Goal: Task Accomplishment & Management: Use online tool/utility

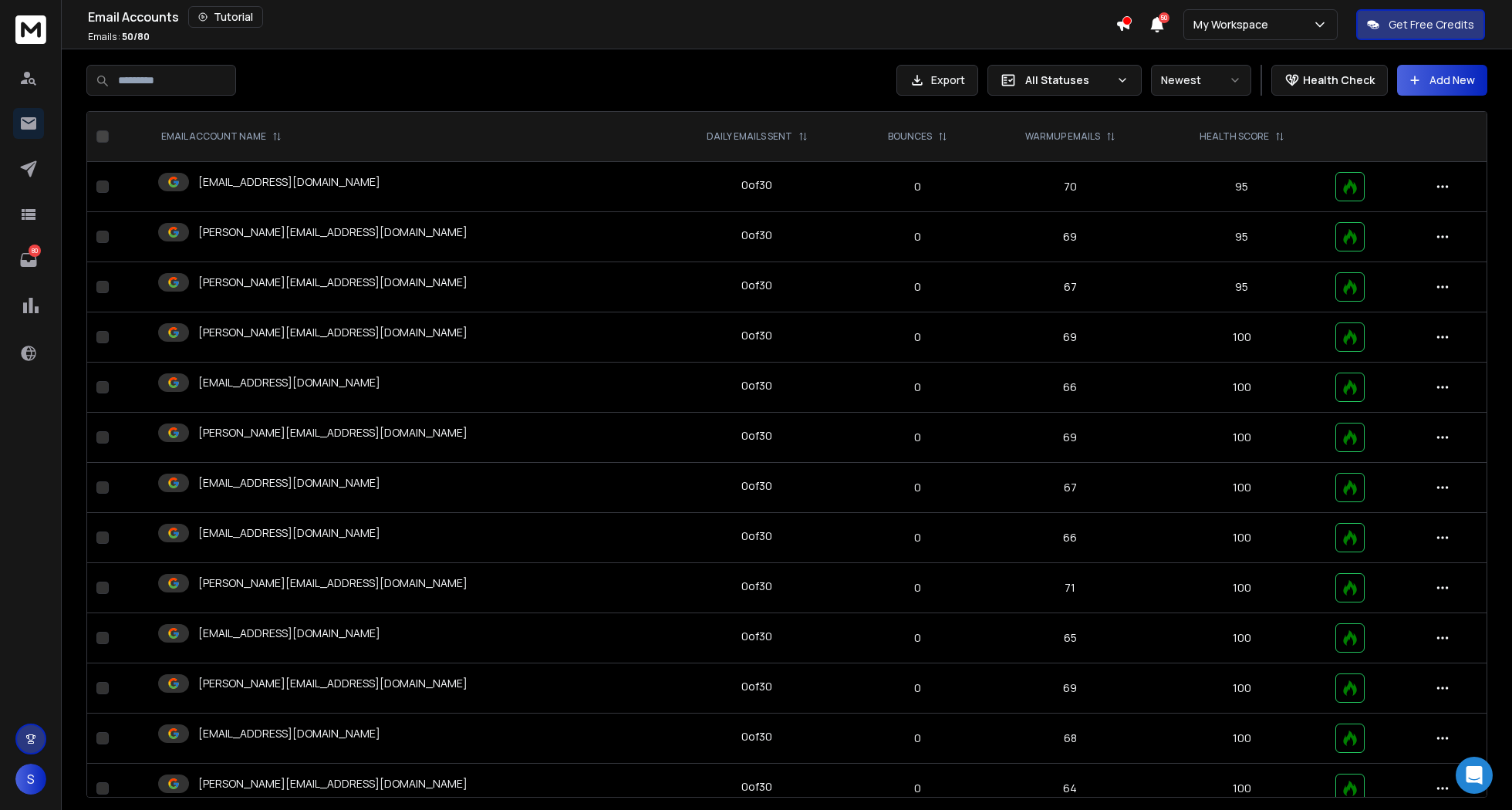
click at [23, 281] on div "80" at bounding box center [30, 263] width 35 height 36
click at [23, 267] on icon at bounding box center [28, 259] width 16 height 14
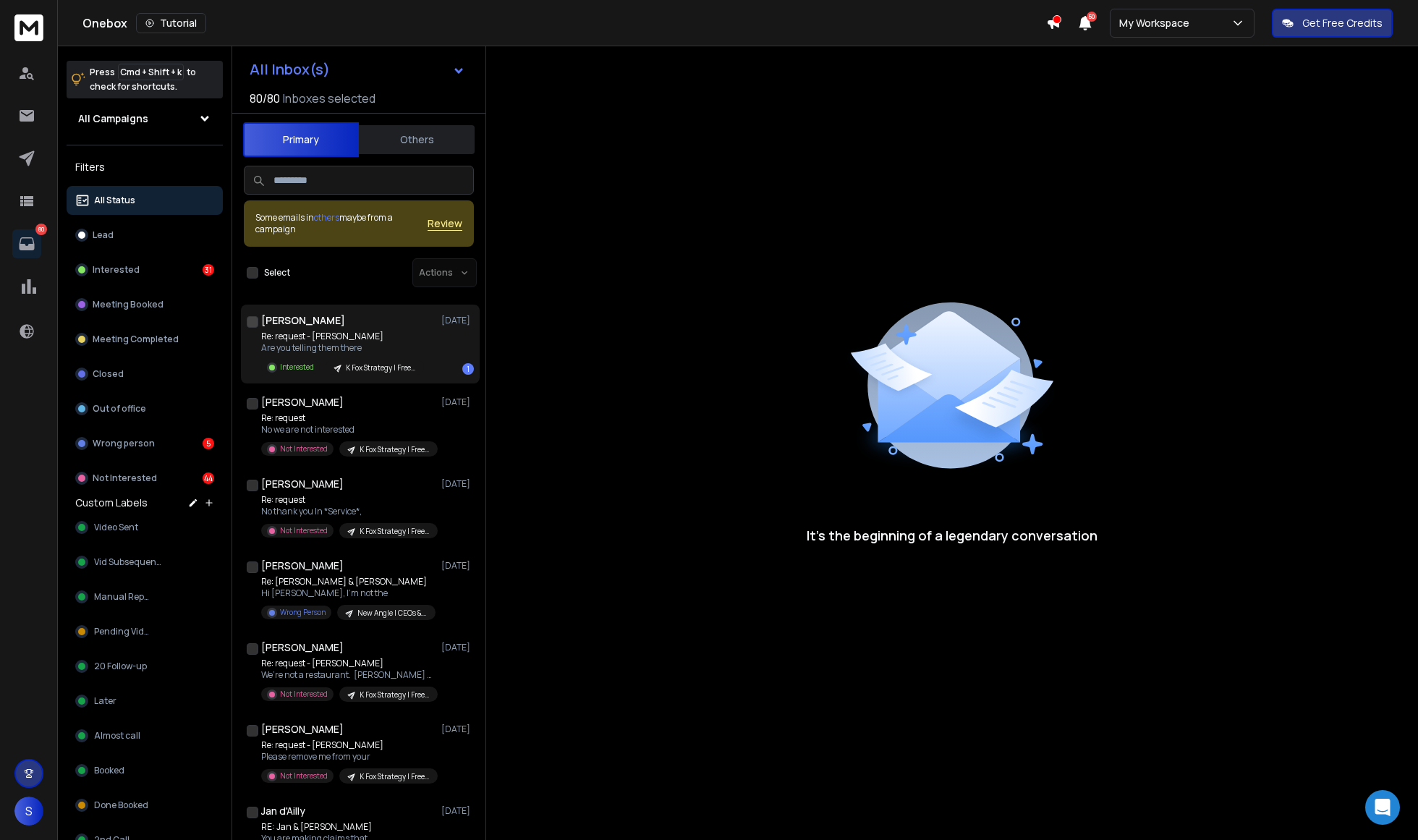
click at [315, 334] on p "Re: request - Abby" at bounding box center [342, 336] width 163 height 12
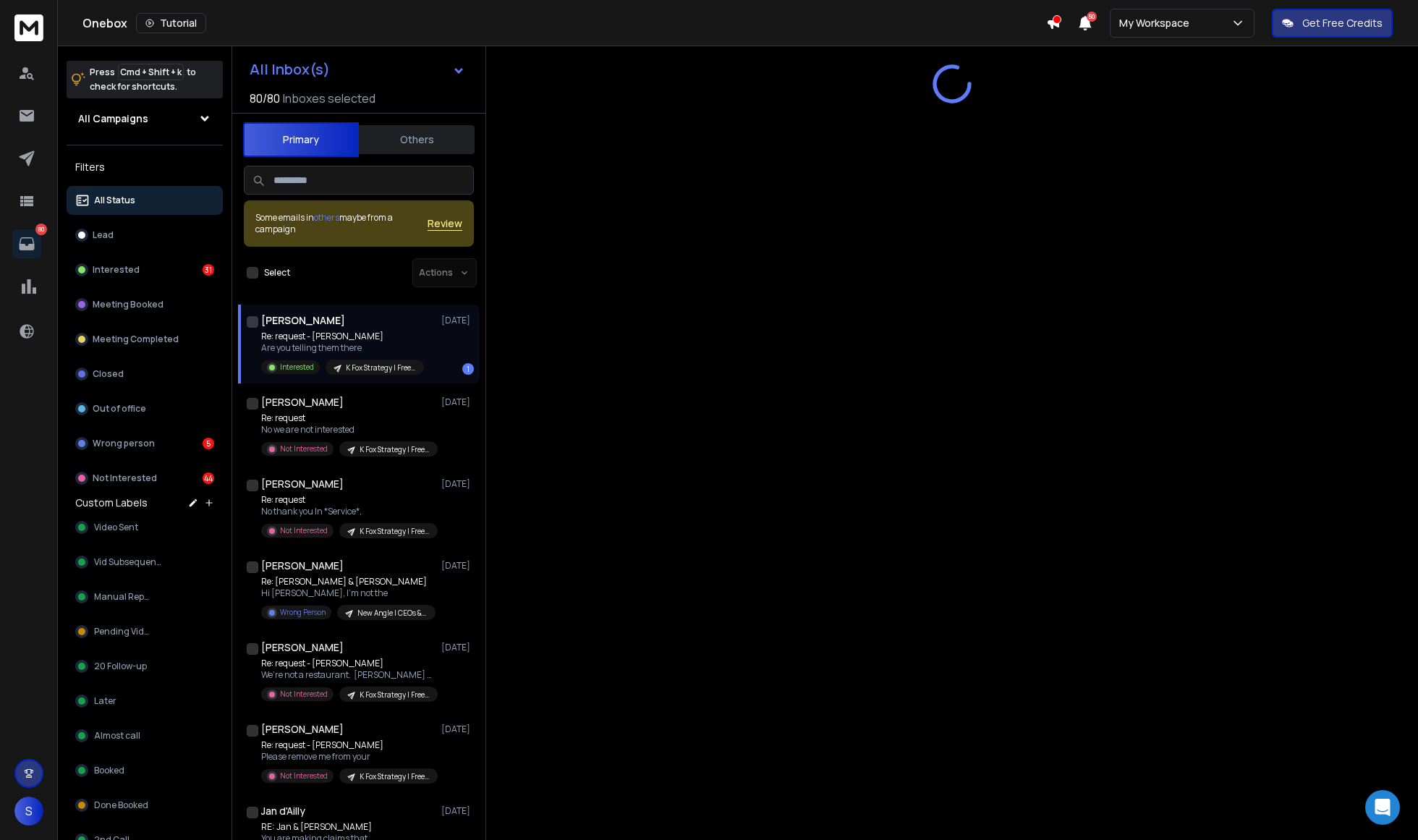
click at [315, 334] on p "Re: request - Abby" at bounding box center [342, 336] width 163 height 12
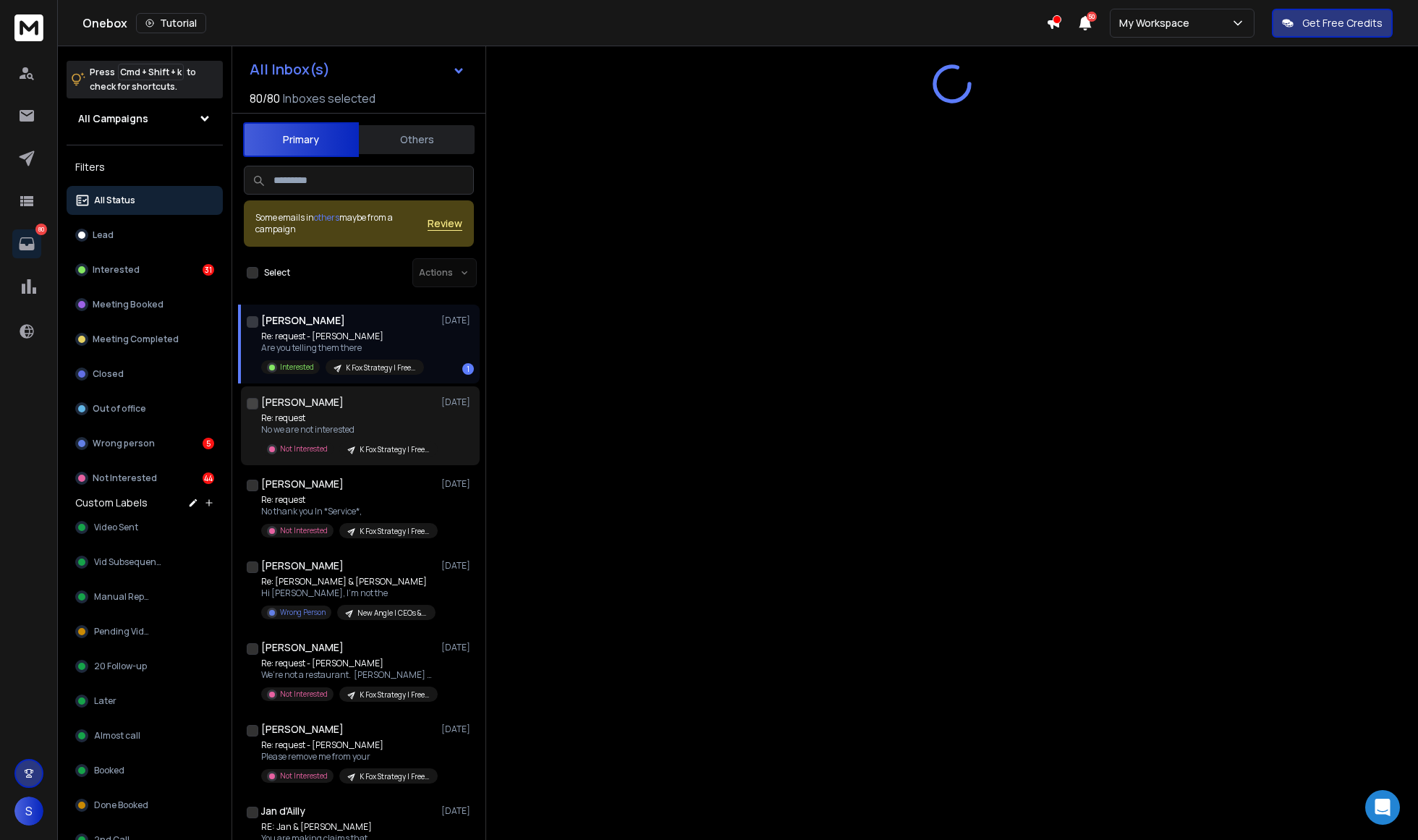
click at [322, 395] on div "Kevin Bengel 04 Oct Re: request No we are not interested Not Interested K Fox S…" at bounding box center [360, 426] width 239 height 79
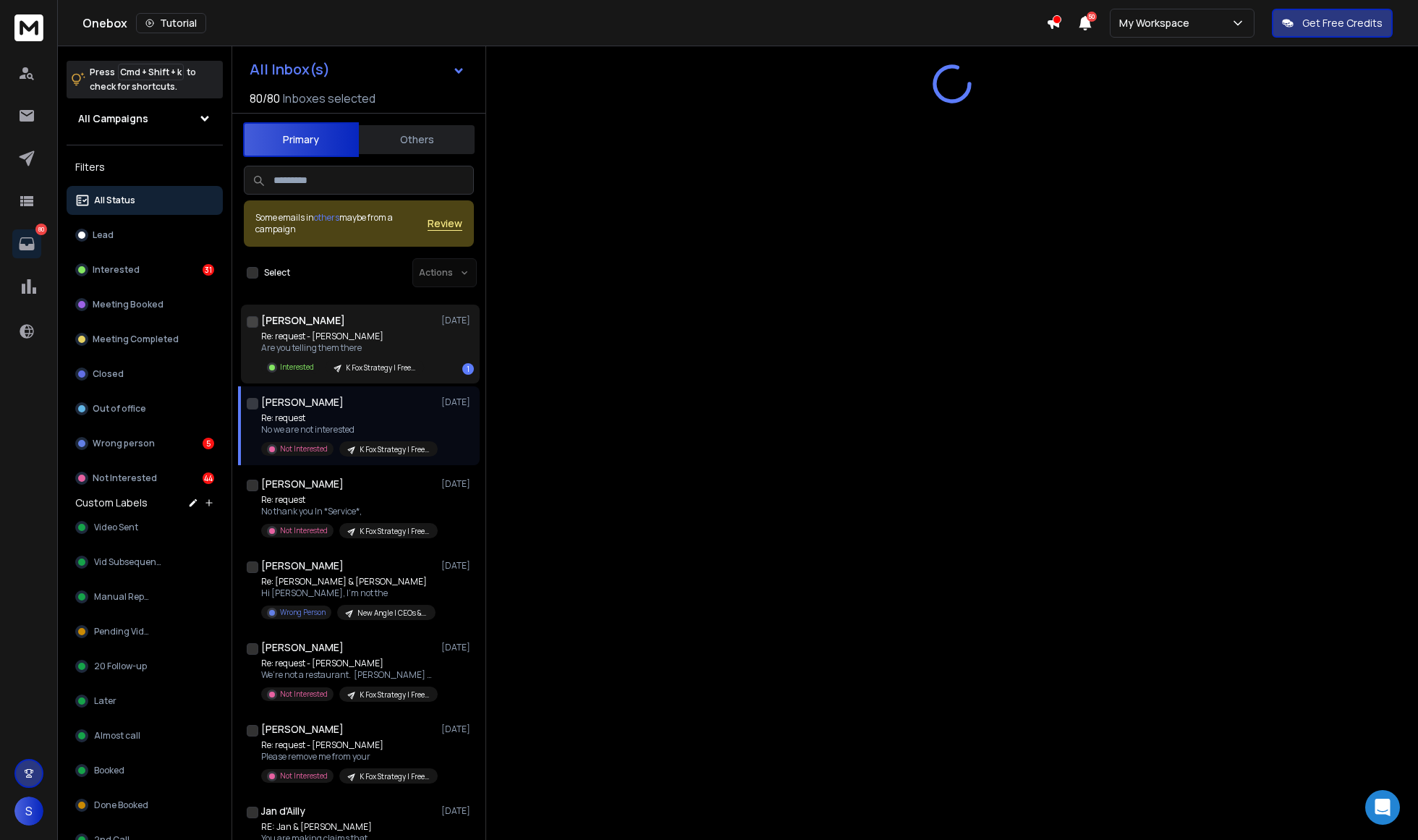
click at [328, 342] on p "Are you telling them there" at bounding box center [342, 348] width 163 height 12
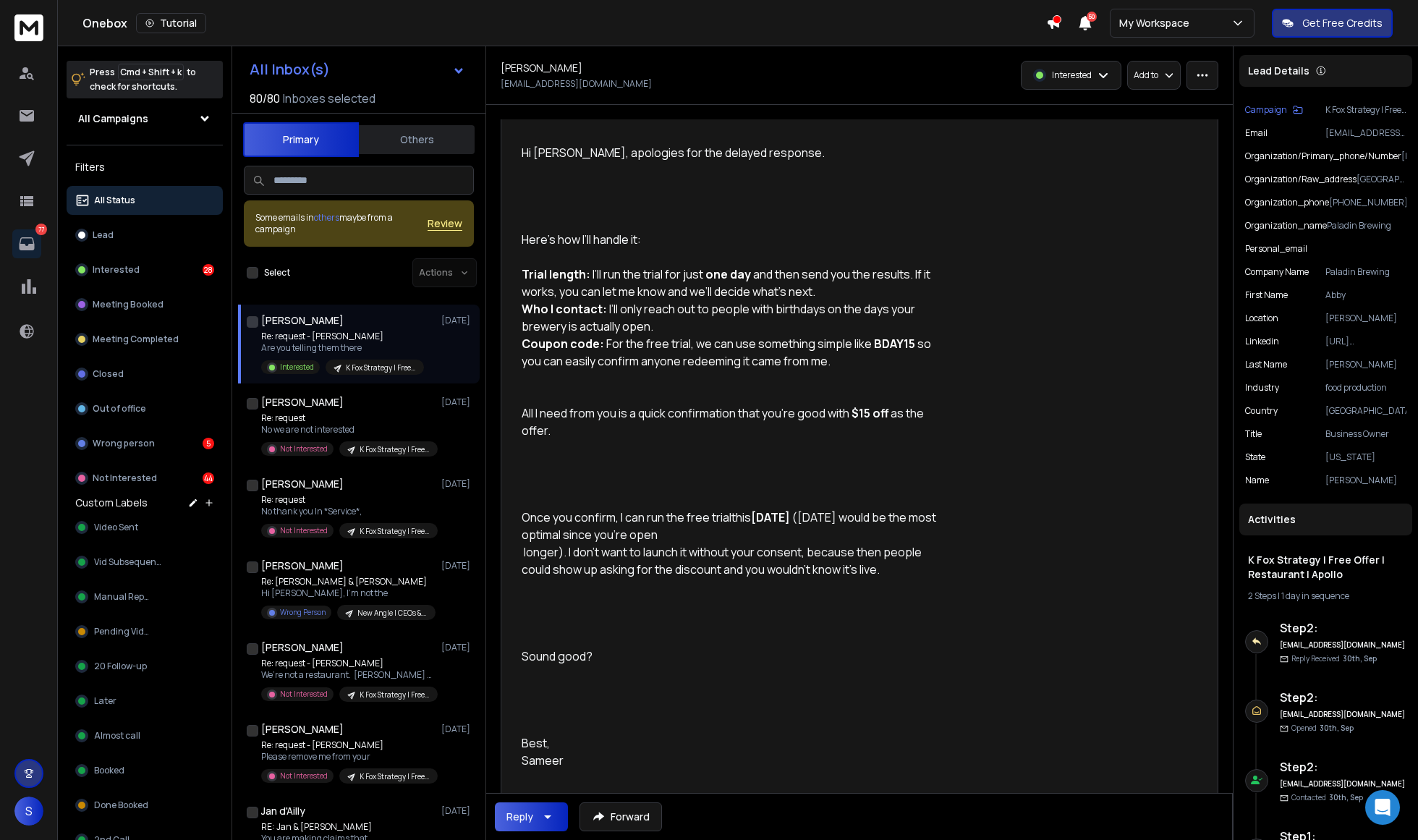
scroll to position [625, 0]
